Goal: Task Accomplishment & Management: Manage account settings

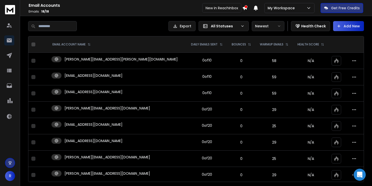
click at [245, 8] on icon at bounding box center [245, 8] width 4 height 4
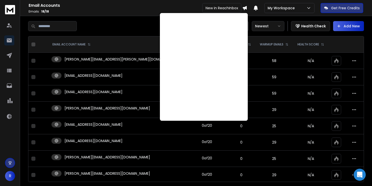
click at [245, 8] on icon at bounding box center [245, 8] width 4 height 4
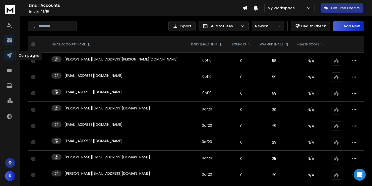
click at [10, 56] on icon at bounding box center [9, 55] width 5 height 5
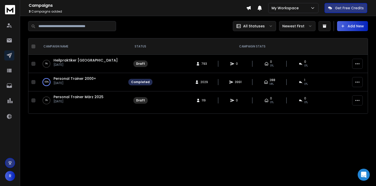
click at [140, 64] on div "Draft" at bounding box center [140, 64] width 9 height 4
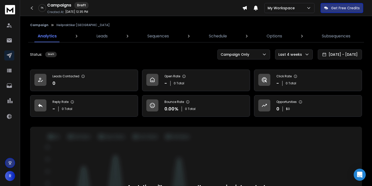
click at [49, 56] on div "Draft" at bounding box center [51, 55] width 12 height 6
click at [104, 34] on p "Leads" at bounding box center [101, 36] width 11 height 6
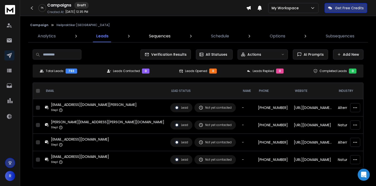
click at [157, 36] on p "Sequences" at bounding box center [160, 36] width 22 height 6
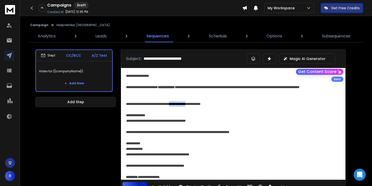
drag, startPoint x: 201, startPoint y: 104, endPoint x: 181, endPoint y: 103, distance: 20.1
click at [181, 103] on div "**********" at bounding box center [231, 104] width 211 height 6
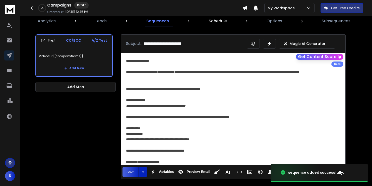
click at [215, 20] on p "Schedule" at bounding box center [218, 21] width 18 height 6
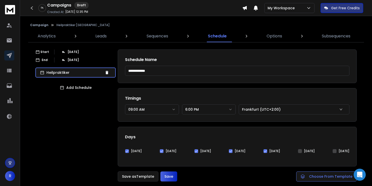
scroll to position [3, 0]
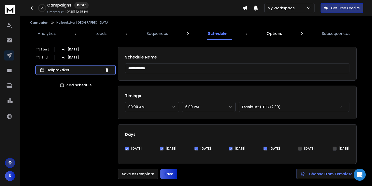
click at [274, 35] on p "Options" at bounding box center [275, 34] width 16 height 6
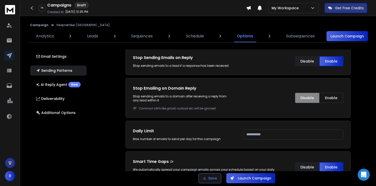
scroll to position [115, 0]
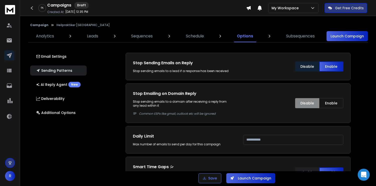
click at [304, 67] on button "Disable" at bounding box center [307, 67] width 24 height 10
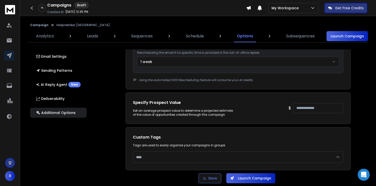
scroll to position [904, 0]
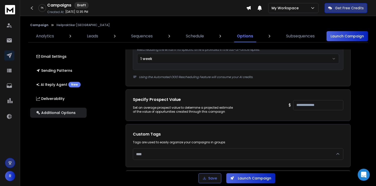
drag, startPoint x: 295, startPoint y: 100, endPoint x: 290, endPoint y: 100, distance: 5.3
click at [290, 100] on div "$ ***" at bounding box center [293, 105] width 100 height 10
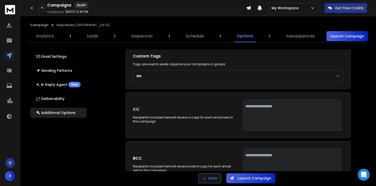
scroll to position [997, 0]
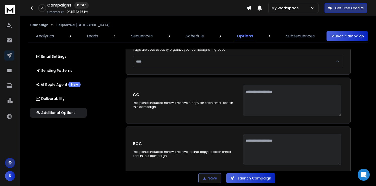
type input "***"
click at [170, 60] on input at bounding box center [153, 61] width 39 height 9
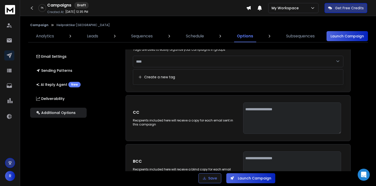
click at [161, 75] on p "Create a new tag" at bounding box center [159, 77] width 31 height 5
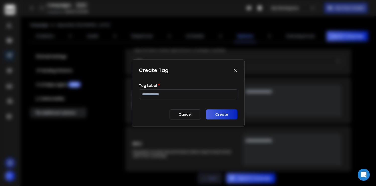
click at [158, 96] on input "text" at bounding box center [188, 94] width 98 height 10
type input "**********"
click at [219, 114] on button "Create" at bounding box center [221, 115] width 31 height 10
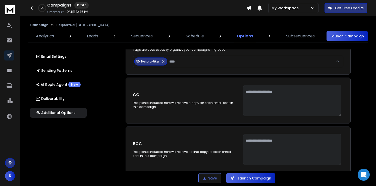
click at [260, 178] on button "Launch Campaign" at bounding box center [250, 178] width 49 height 10
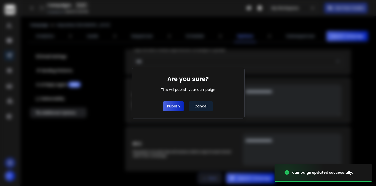
click at [178, 103] on button "Publish" at bounding box center [173, 106] width 21 height 10
